Goal: Task Accomplishment & Management: Manage account settings

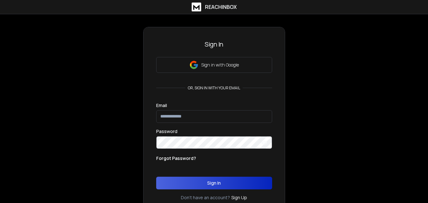
click at [183, 118] on input "email" at bounding box center [214, 116] width 116 height 13
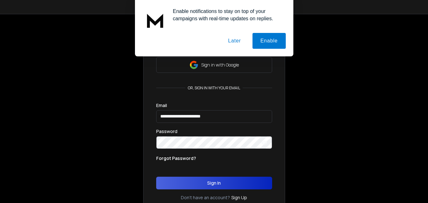
type input "**********"
click at [224, 184] on button "Sign In" at bounding box center [214, 183] width 116 height 13
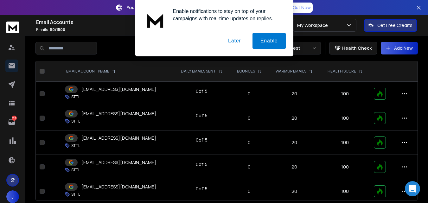
click at [237, 42] on button "Later" at bounding box center [234, 41] width 29 height 16
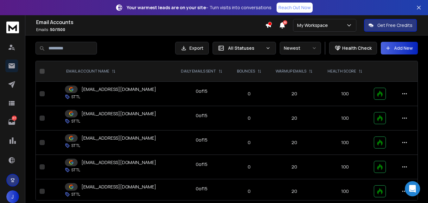
click at [403, 43] on button "Add New" at bounding box center [399, 48] width 37 height 13
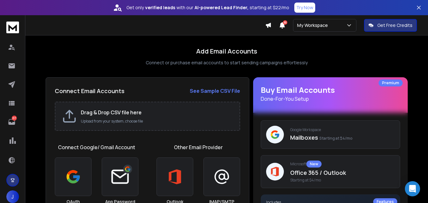
click at [76, 167] on div at bounding box center [73, 176] width 37 height 39
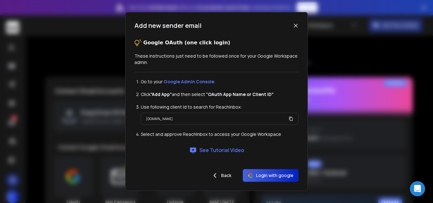
click at [282, 173] on button "Login with google" at bounding box center [271, 175] width 56 height 13
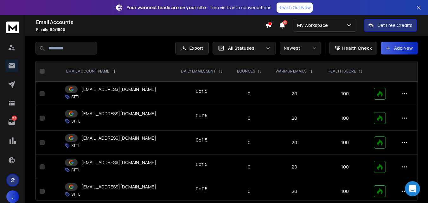
click at [401, 50] on button "Add New" at bounding box center [399, 48] width 37 height 13
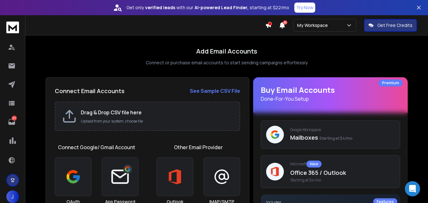
click at [84, 177] on div at bounding box center [73, 176] width 37 height 39
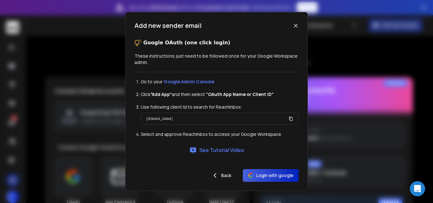
click at [263, 178] on button "Login with google" at bounding box center [271, 175] width 56 height 13
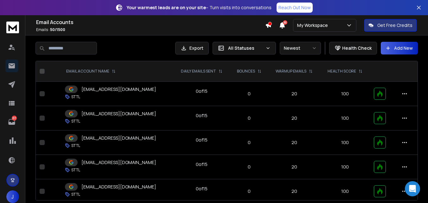
click at [402, 53] on button "Add New" at bounding box center [399, 48] width 37 height 13
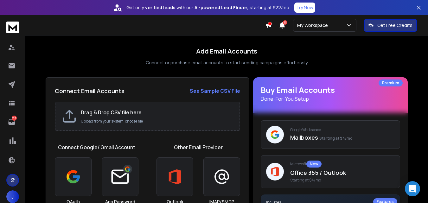
click at [87, 177] on div at bounding box center [73, 176] width 37 height 39
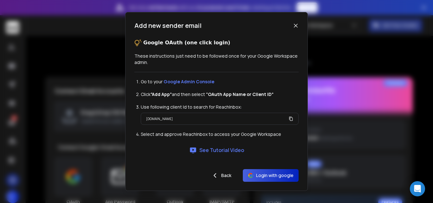
click at [261, 176] on button "Login with google" at bounding box center [271, 175] width 56 height 13
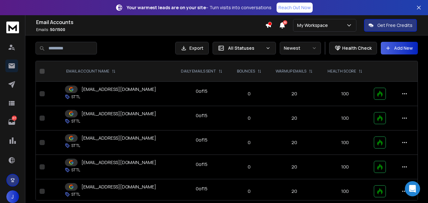
click at [409, 44] on button "Add New" at bounding box center [399, 48] width 37 height 13
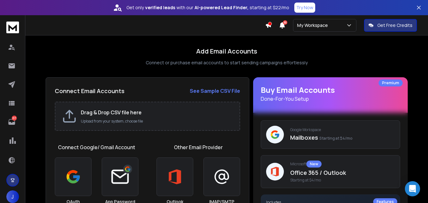
click at [81, 168] on div at bounding box center [73, 176] width 37 height 39
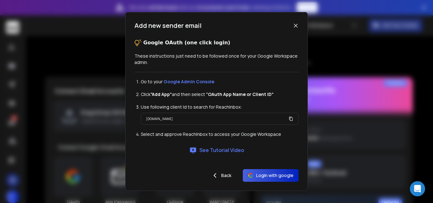
click at [268, 178] on button "Login with google" at bounding box center [271, 175] width 56 height 13
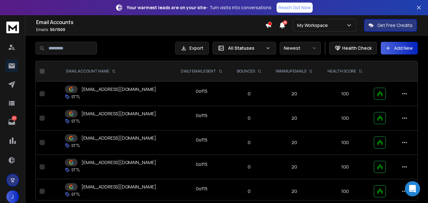
click at [401, 51] on button "Add New" at bounding box center [399, 48] width 37 height 13
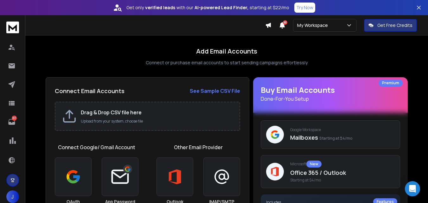
click at [68, 178] on icon at bounding box center [73, 176] width 13 height 13
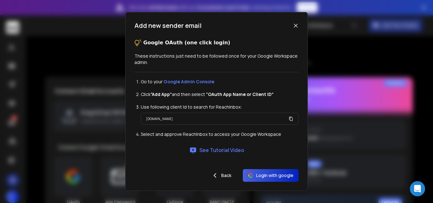
click at [260, 171] on button "Login with google" at bounding box center [271, 175] width 56 height 13
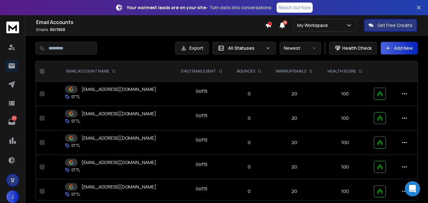
click at [402, 49] on button "Add New" at bounding box center [399, 48] width 37 height 13
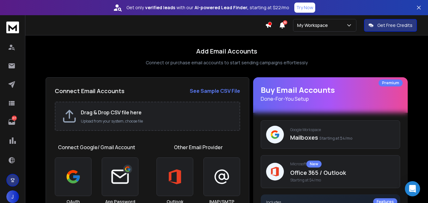
click at [83, 171] on div at bounding box center [73, 176] width 37 height 39
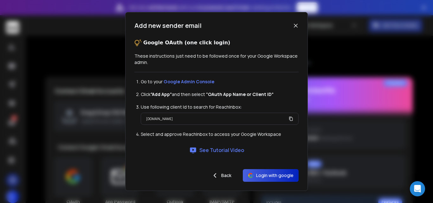
click at [280, 177] on button "Login with google" at bounding box center [271, 175] width 56 height 13
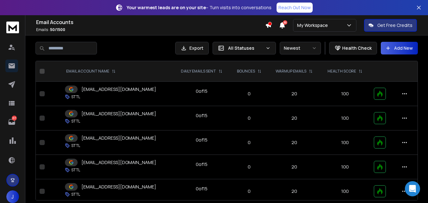
click at [401, 48] on button "Add New" at bounding box center [399, 48] width 37 height 13
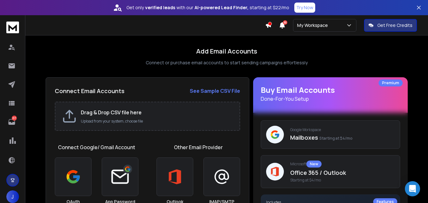
click at [68, 175] on icon at bounding box center [73, 176] width 13 height 13
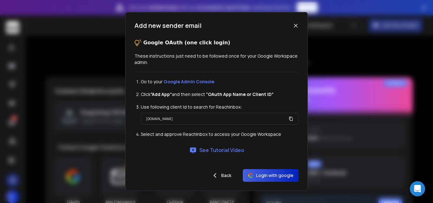
click at [273, 172] on button "Login with google" at bounding box center [271, 175] width 56 height 13
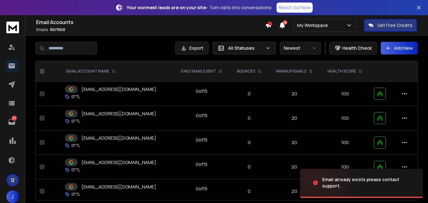
click at [400, 46] on button "Add New" at bounding box center [399, 48] width 37 height 13
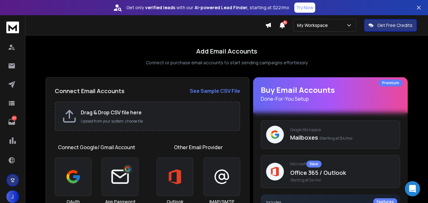
click at [77, 166] on div at bounding box center [73, 176] width 37 height 39
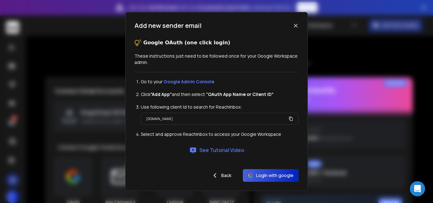
click at [281, 173] on button "Login with google" at bounding box center [271, 175] width 56 height 13
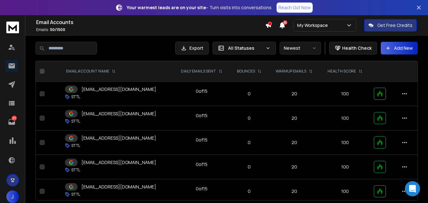
click at [397, 48] on button "Add New" at bounding box center [399, 48] width 37 height 13
click at [399, 50] on button "Add New" at bounding box center [399, 48] width 37 height 13
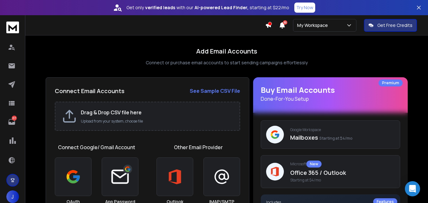
click at [65, 177] on icon at bounding box center [73, 176] width 16 height 19
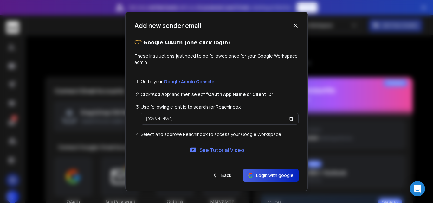
click at [271, 174] on button "Login with google" at bounding box center [271, 175] width 56 height 13
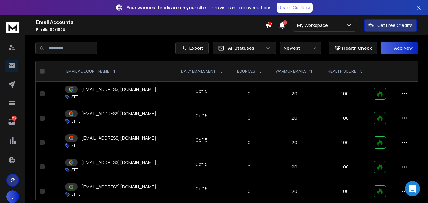
click at [402, 47] on button "Add New" at bounding box center [399, 48] width 37 height 13
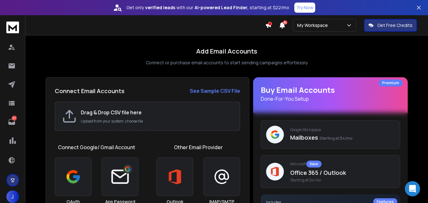
click at [75, 175] on icon at bounding box center [73, 176] width 16 height 19
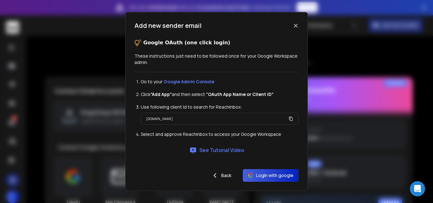
click at [277, 176] on button "Login with google" at bounding box center [271, 175] width 56 height 13
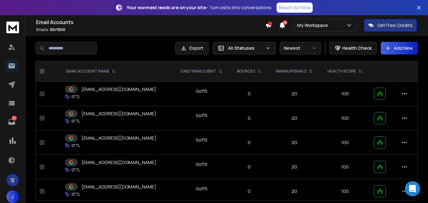
click at [403, 51] on button "Add New" at bounding box center [399, 48] width 37 height 13
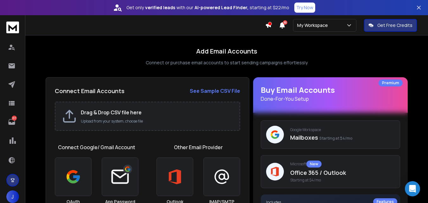
click at [73, 184] on icon at bounding box center [73, 176] width 16 height 19
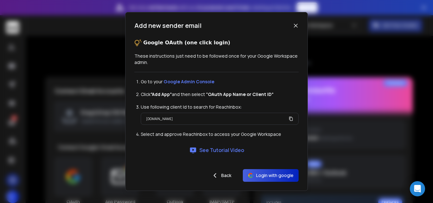
click at [260, 178] on button "Login with google" at bounding box center [271, 175] width 56 height 13
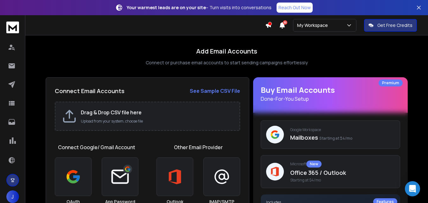
click at [80, 173] on icon at bounding box center [73, 176] width 16 height 19
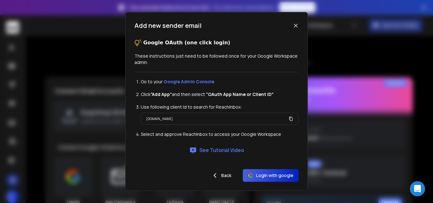
click at [271, 173] on button "Login with google" at bounding box center [271, 175] width 56 height 13
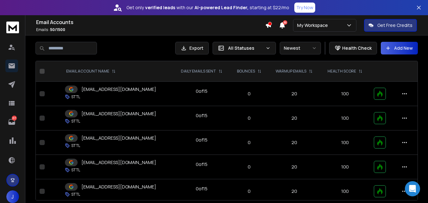
click at [406, 50] on button "Add New" at bounding box center [399, 48] width 37 height 13
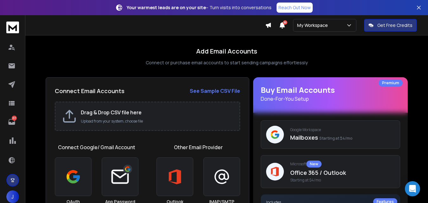
click at [80, 189] on div at bounding box center [73, 176] width 37 height 39
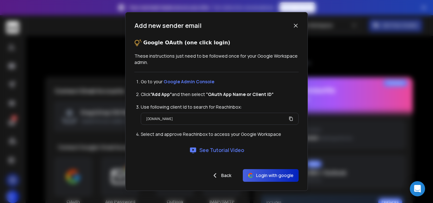
click at [274, 178] on button "Login with google" at bounding box center [271, 175] width 56 height 13
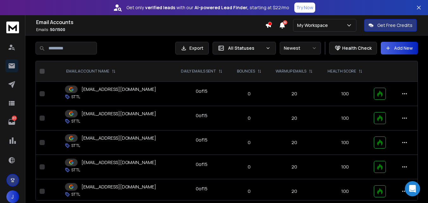
click at [403, 44] on button "Add New" at bounding box center [399, 48] width 37 height 13
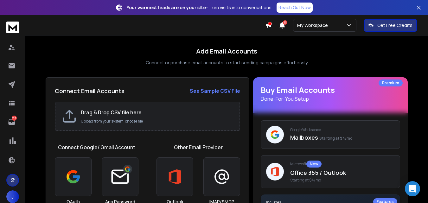
click at [74, 177] on icon at bounding box center [76, 179] width 7 height 6
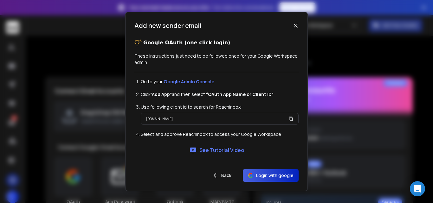
click at [266, 175] on button "Login with google" at bounding box center [271, 175] width 56 height 13
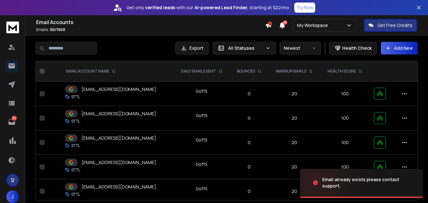
click at [404, 47] on button "Add New" at bounding box center [399, 48] width 37 height 13
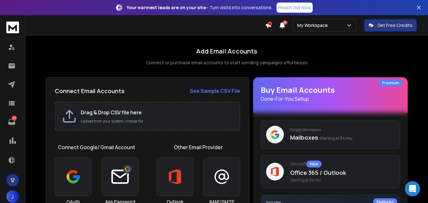
click at [78, 173] on icon at bounding box center [73, 176] width 16 height 19
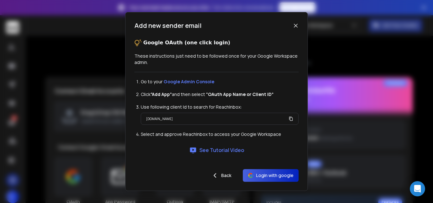
click at [278, 176] on button "Login with google" at bounding box center [271, 175] width 56 height 13
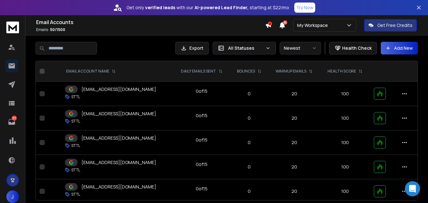
click at [405, 51] on button "Add New" at bounding box center [399, 48] width 37 height 13
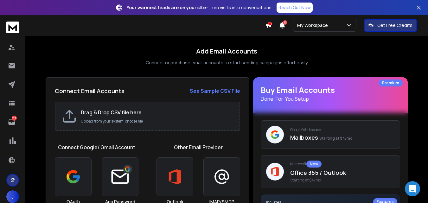
click at [82, 173] on div at bounding box center [73, 176] width 37 height 39
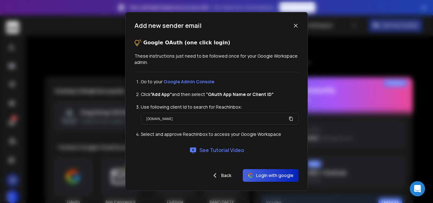
click at [273, 174] on button "Login with google" at bounding box center [271, 175] width 56 height 13
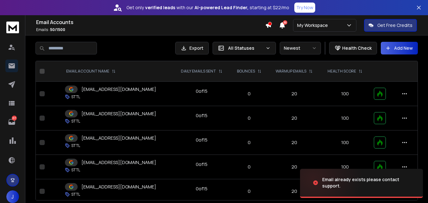
click at [403, 50] on button "Add New" at bounding box center [399, 48] width 37 height 13
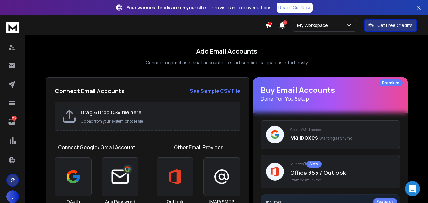
click at [91, 180] on div at bounding box center [73, 176] width 37 height 39
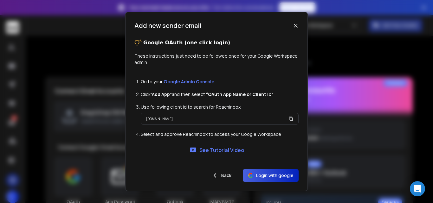
click at [269, 176] on button "Login with google" at bounding box center [271, 175] width 56 height 13
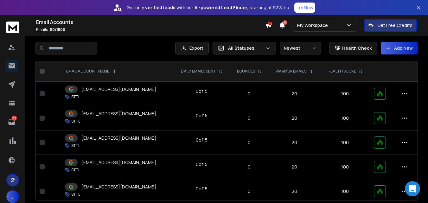
click at [407, 49] on button "Add New" at bounding box center [399, 48] width 37 height 13
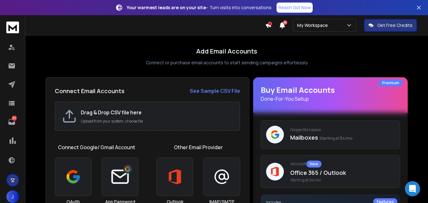
click at [66, 174] on icon at bounding box center [73, 176] width 16 height 19
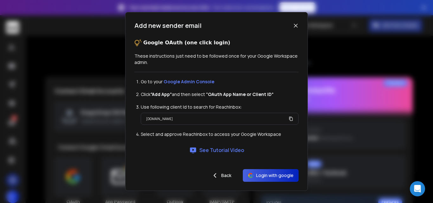
click at [262, 178] on button "Login with google" at bounding box center [271, 175] width 56 height 13
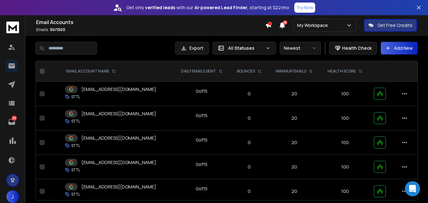
click at [401, 49] on button "Add New" at bounding box center [399, 48] width 37 height 13
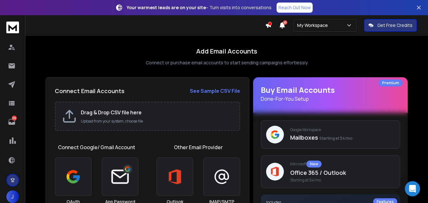
click at [69, 164] on div at bounding box center [73, 176] width 37 height 39
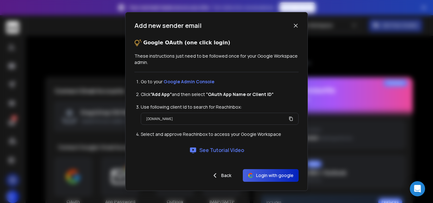
click at [277, 170] on button "Login with google" at bounding box center [271, 175] width 56 height 13
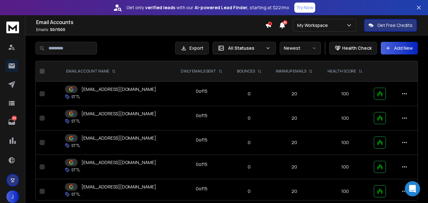
click at [399, 54] on button "Add New" at bounding box center [399, 48] width 37 height 13
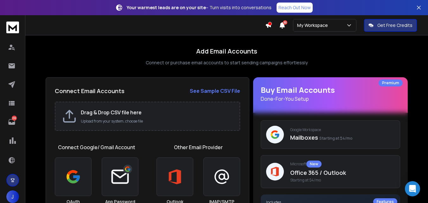
click at [71, 180] on icon at bounding box center [72, 180] width 10 height 5
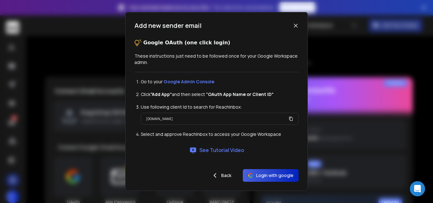
click at [273, 179] on button "Login with google" at bounding box center [271, 175] width 56 height 13
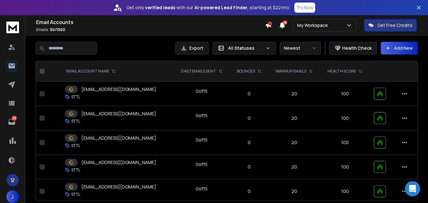
click at [403, 49] on button "Add New" at bounding box center [399, 48] width 37 height 13
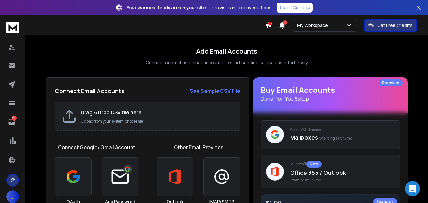
click at [71, 173] on icon at bounding box center [72, 172] width 10 height 5
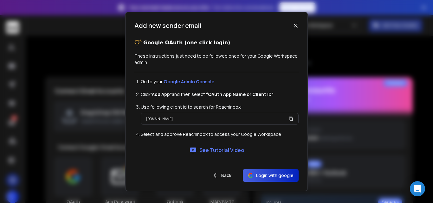
click at [266, 174] on button "Login with google" at bounding box center [271, 175] width 56 height 13
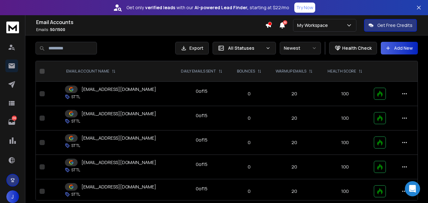
click at [406, 47] on button "Add New" at bounding box center [399, 48] width 37 height 13
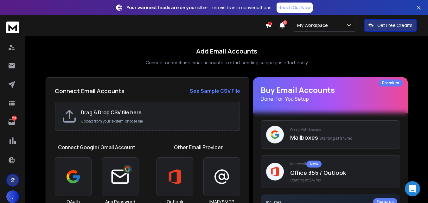
click at [75, 173] on icon at bounding box center [72, 172] width 10 height 5
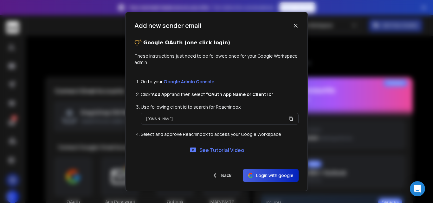
click at [253, 175] on icon at bounding box center [252, 176] width 3 height 2
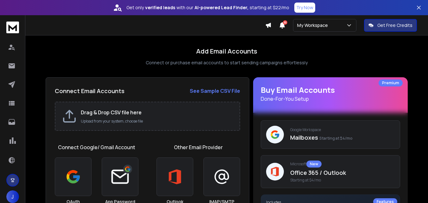
click at [70, 175] on icon at bounding box center [72, 172] width 10 height 5
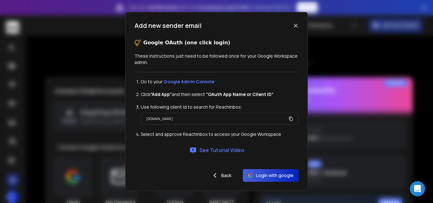
click at [259, 179] on button "Login with google" at bounding box center [271, 175] width 56 height 13
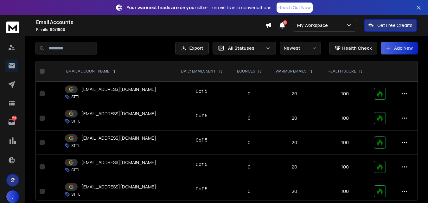
click at [402, 48] on button "Add New" at bounding box center [399, 48] width 37 height 13
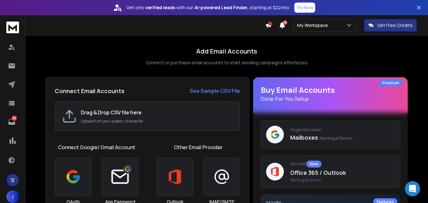
click at [86, 172] on div at bounding box center [73, 176] width 37 height 39
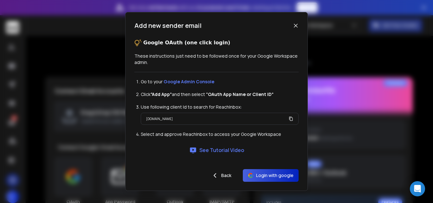
click at [285, 176] on button "Login with google" at bounding box center [271, 175] width 56 height 13
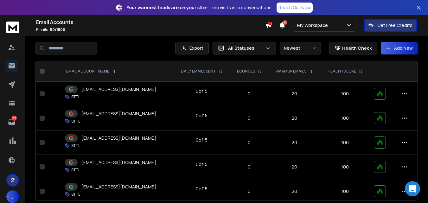
click at [394, 49] on button "Add New" at bounding box center [399, 48] width 37 height 13
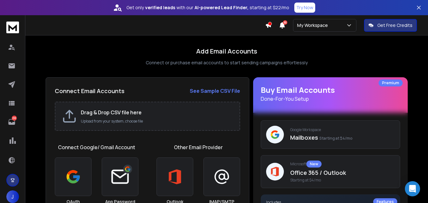
click at [74, 182] on icon at bounding box center [72, 180] width 10 height 5
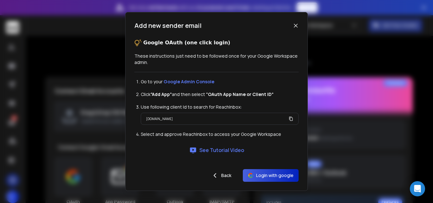
click at [267, 183] on div "Add new sender email Google OAuth (one click login) These instructions just nee…" at bounding box center [216, 101] width 183 height 179
click at [271, 178] on button "Login with google" at bounding box center [271, 175] width 56 height 13
